Goal: Task Accomplishment & Management: Use online tool/utility

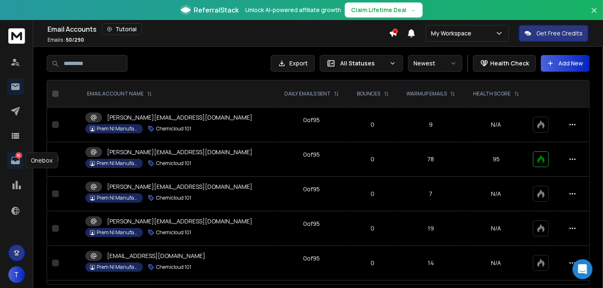
click at [13, 164] on icon at bounding box center [15, 160] width 10 height 10
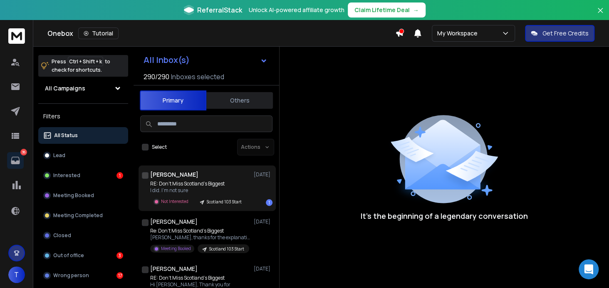
click at [167, 182] on p "RE: Don’t Miss Scotland’s Biggest" at bounding box center [198, 183] width 97 height 7
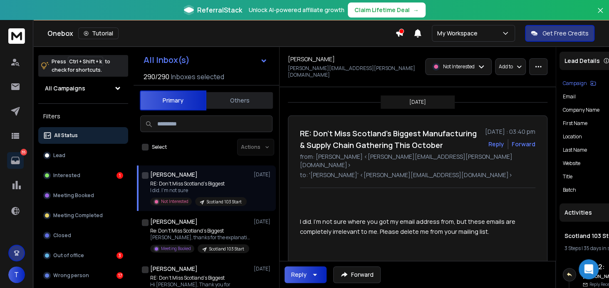
click at [475, 63] on p "Not Interested" at bounding box center [459, 66] width 32 height 7
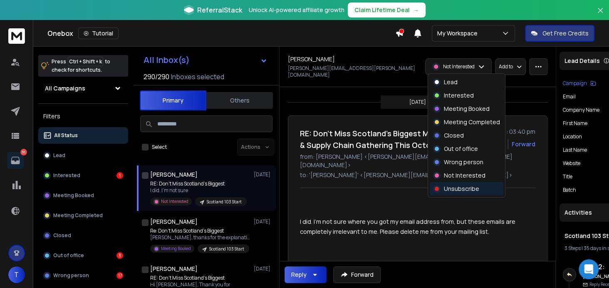
click at [468, 188] on p "Unsubscribe" at bounding box center [461, 188] width 35 height 8
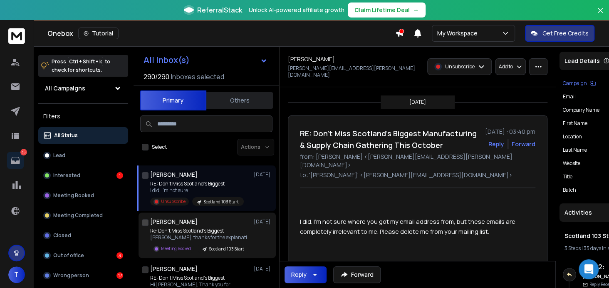
click at [196, 230] on p "Re: Don’t Miss Scotland’s Biggest" at bounding box center [200, 230] width 100 height 7
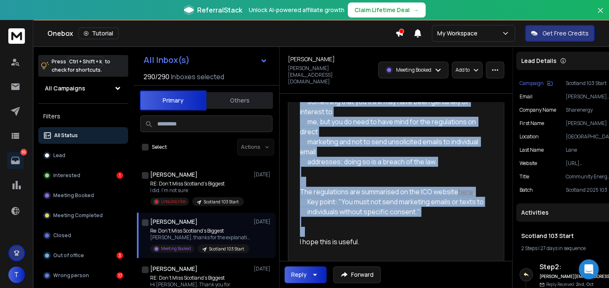
scroll to position [166, 0]
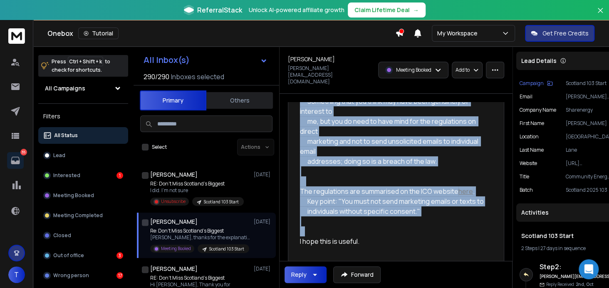
drag, startPoint x: 300, startPoint y: 114, endPoint x: 410, endPoint y: 231, distance: 160.5
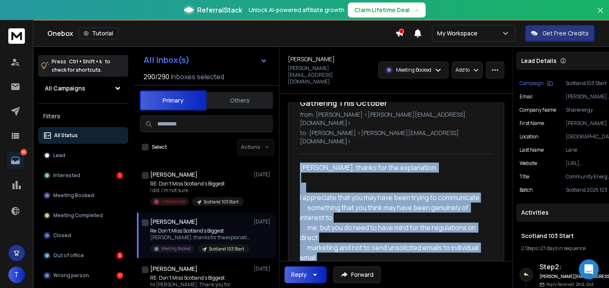
scroll to position [41, 0]
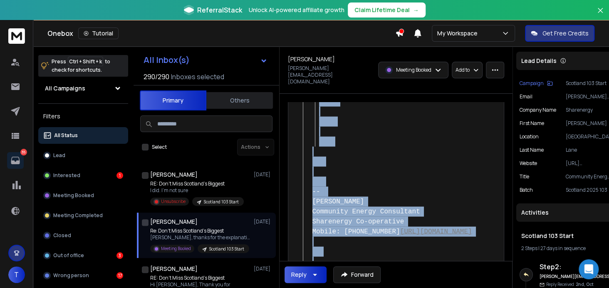
scroll to position [5772, 0]
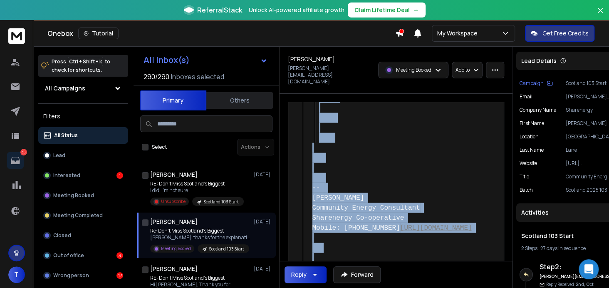
drag, startPoint x: 300, startPoint y: 155, endPoint x: 392, endPoint y: 171, distance: 93.2
copy div "[PERSON_NAME], thanks for the explanation. I appreciate that you may have been …"
